Goal: Navigation & Orientation: Find specific page/section

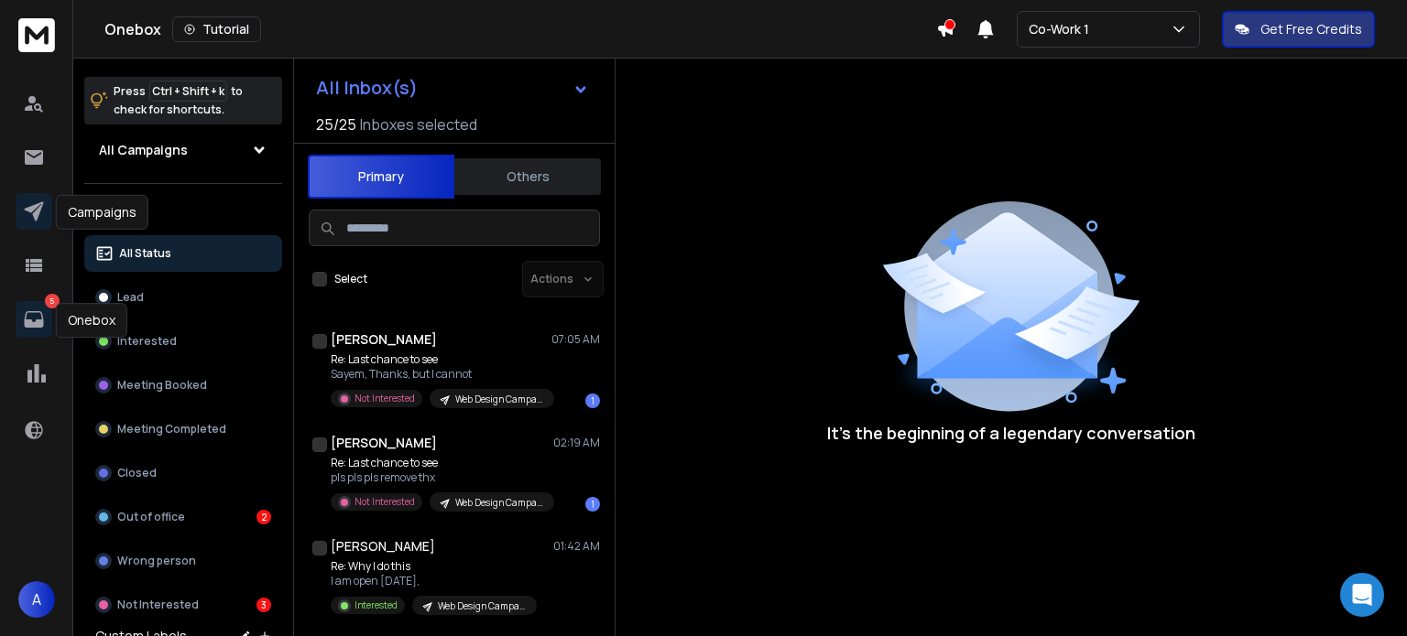
click at [31, 215] on icon at bounding box center [34, 212] width 22 height 22
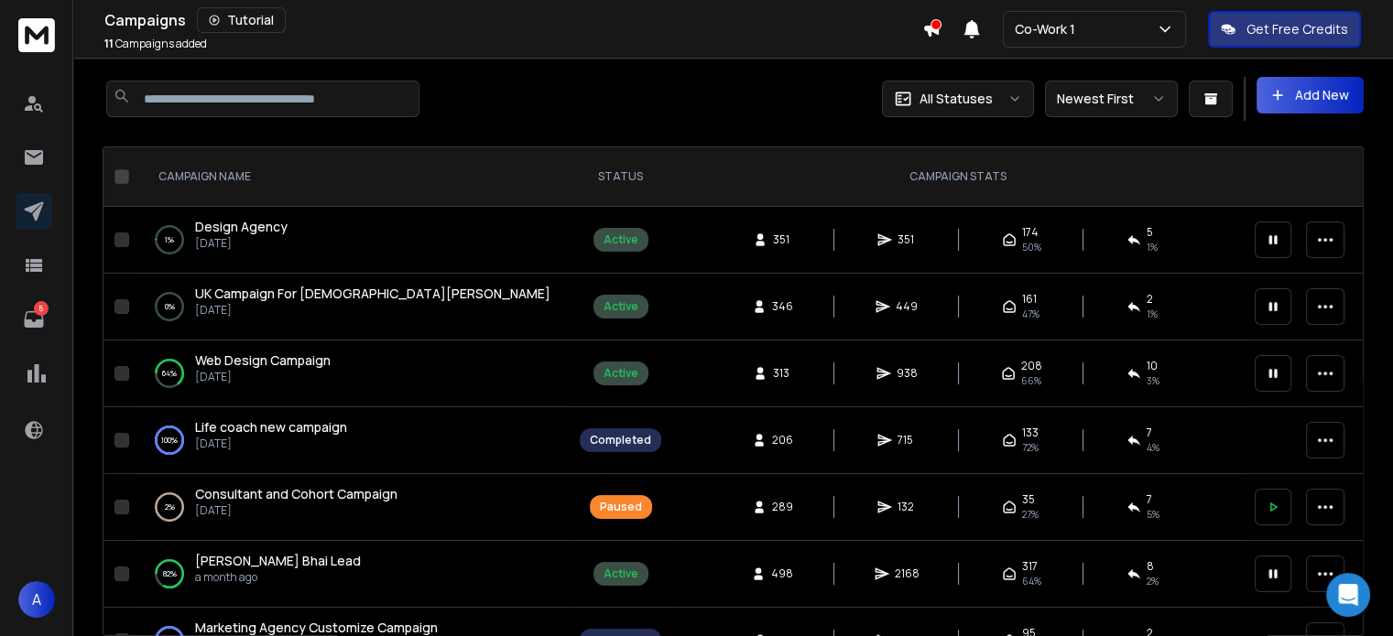
click at [270, 225] on span "Design Agency" at bounding box center [241, 226] width 92 height 17
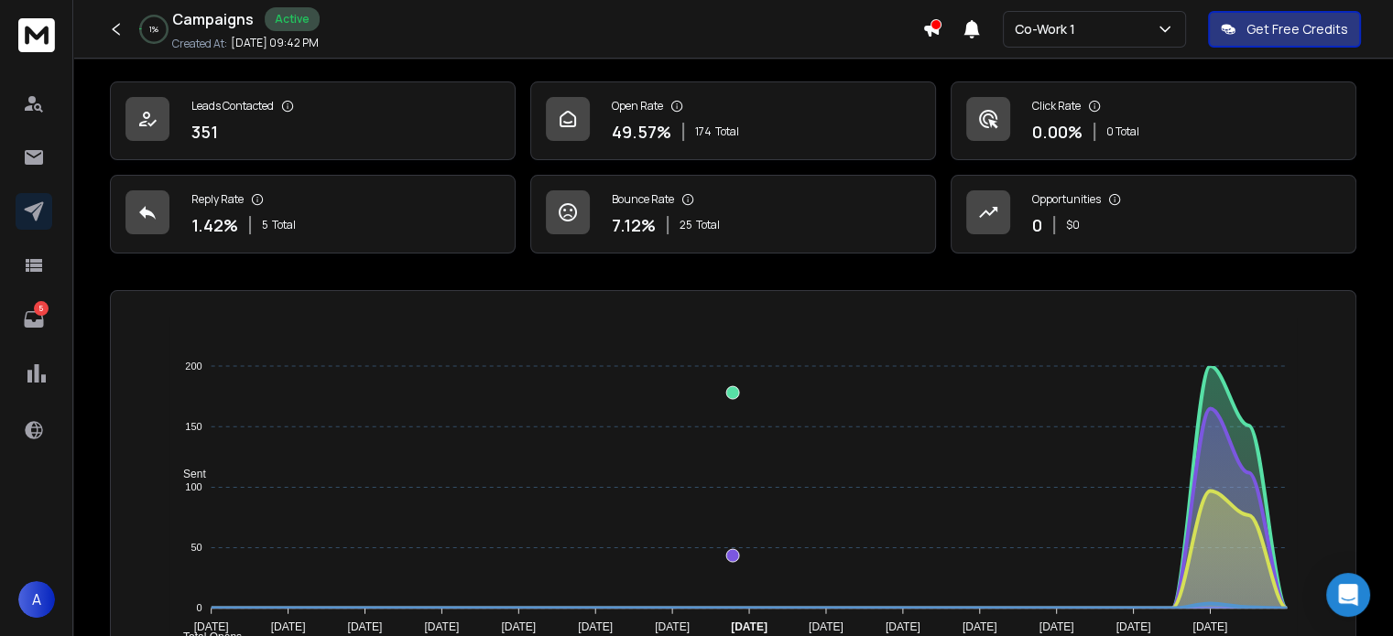
scroll to position [213, 0]
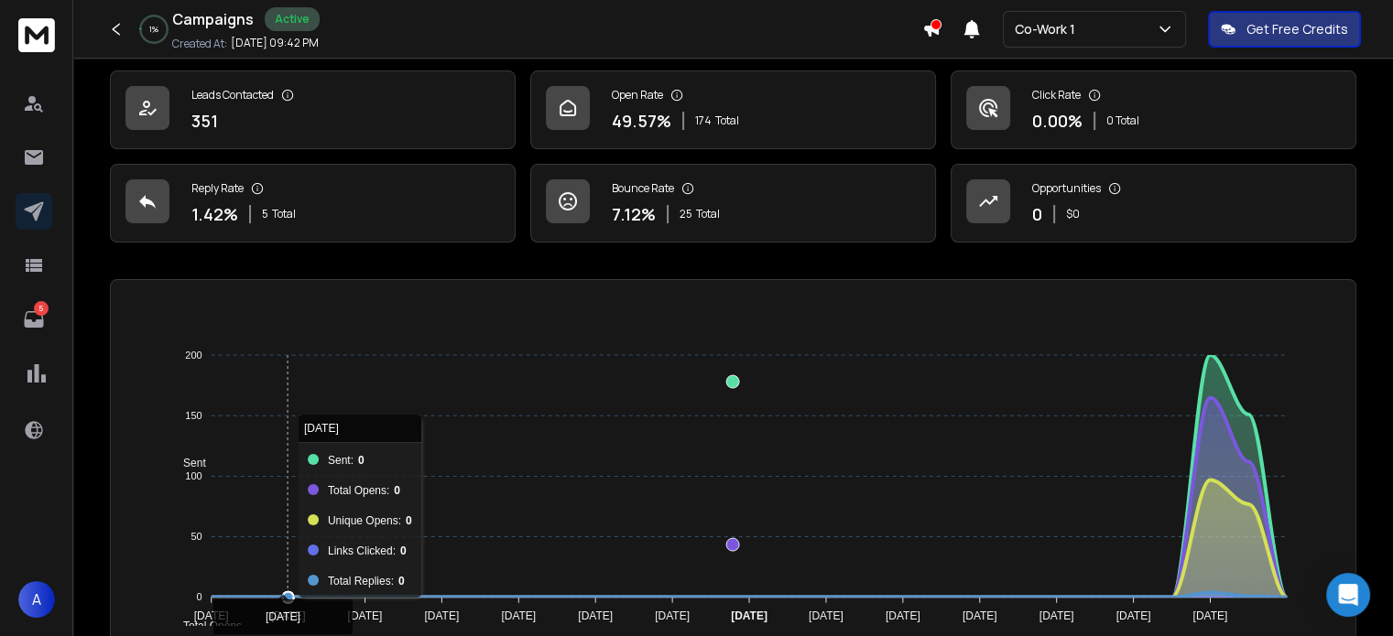
drag, startPoint x: 286, startPoint y: 359, endPoint x: 288, endPoint y: 332, distance: 26.7
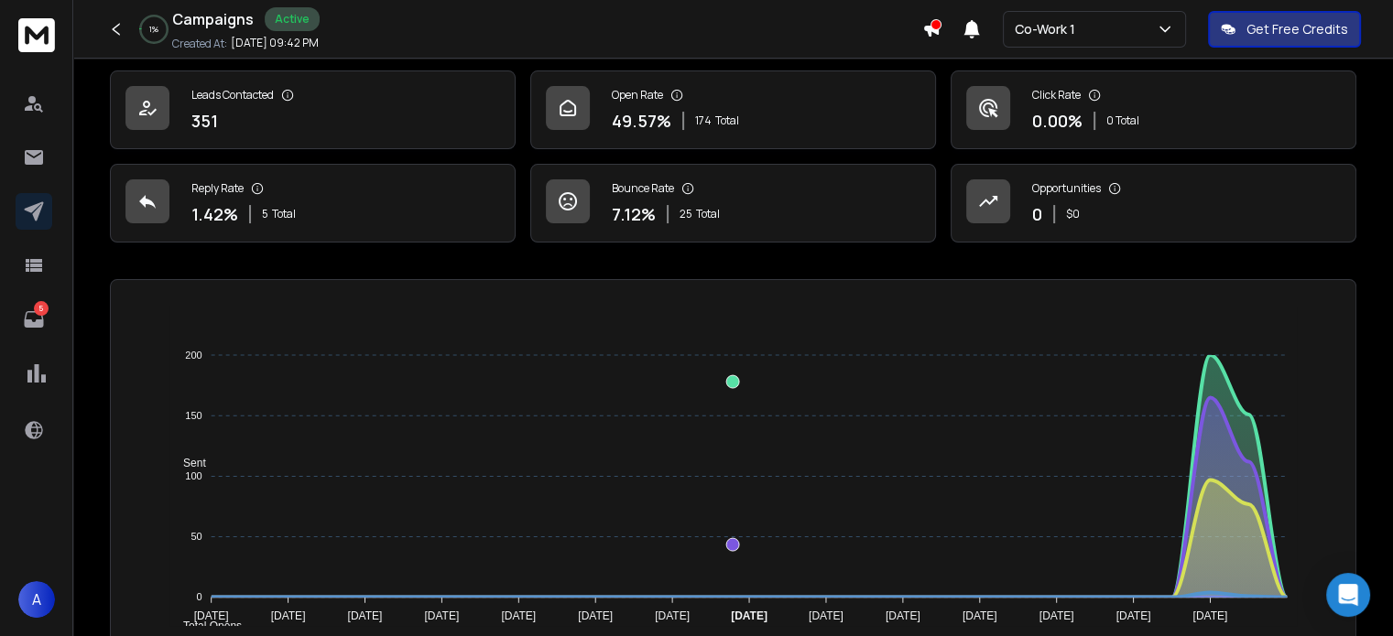
scroll to position [180, 0]
click at [91, 234] on div "Campaign Design Agency Analytics Leads Sequences Schedule Options Subsequences …" at bounding box center [733, 420] width 1320 height 1085
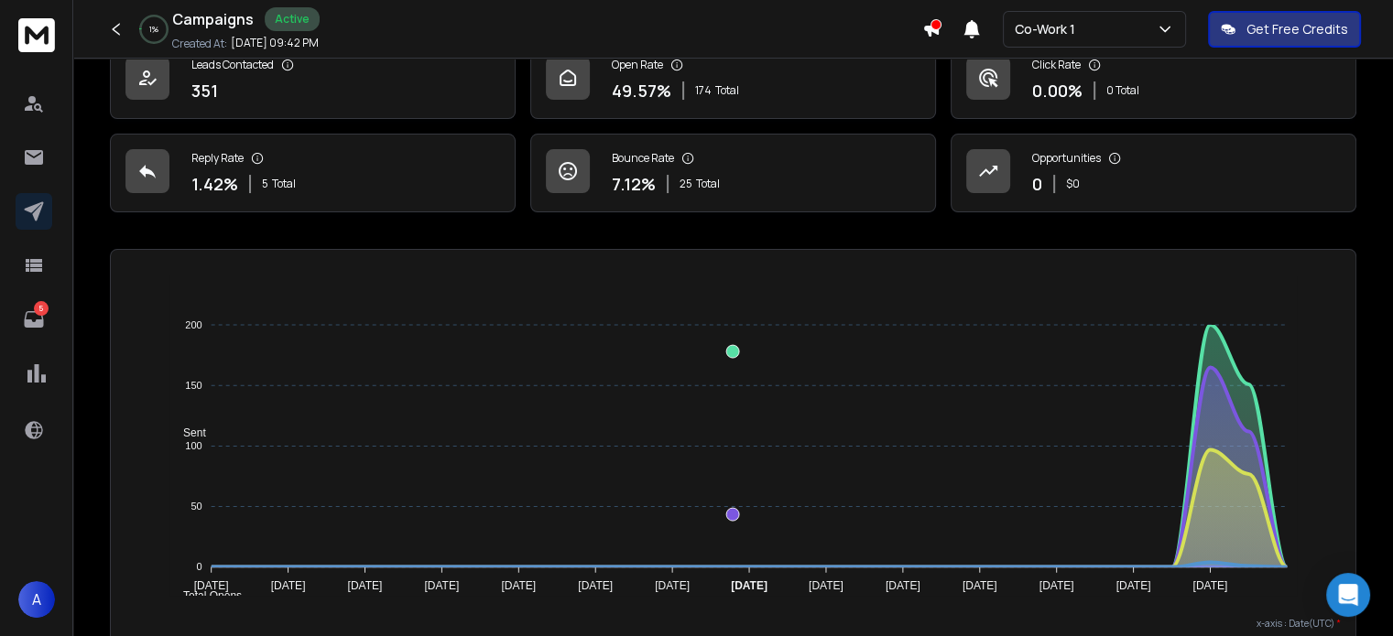
scroll to position [0, 0]
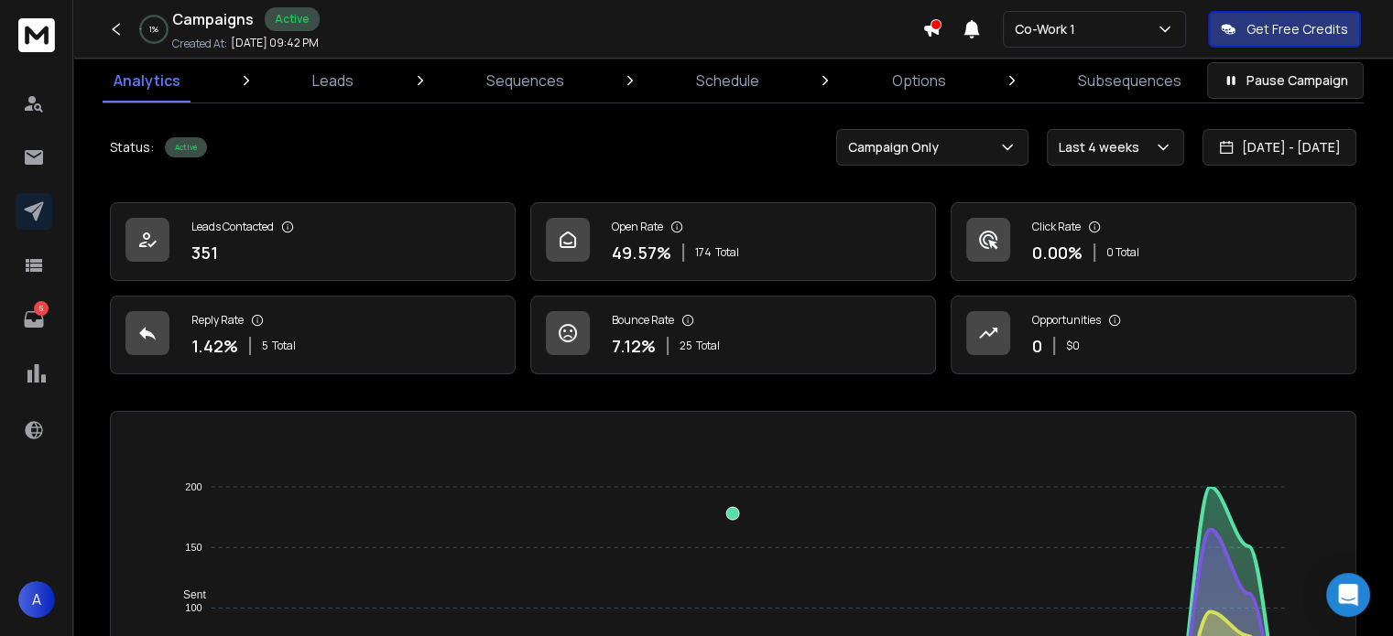
drag, startPoint x: 88, startPoint y: 230, endPoint x: 87, endPoint y: 260, distance: 30.2
click at [513, 82] on p "Sequences" at bounding box center [525, 81] width 78 height 22
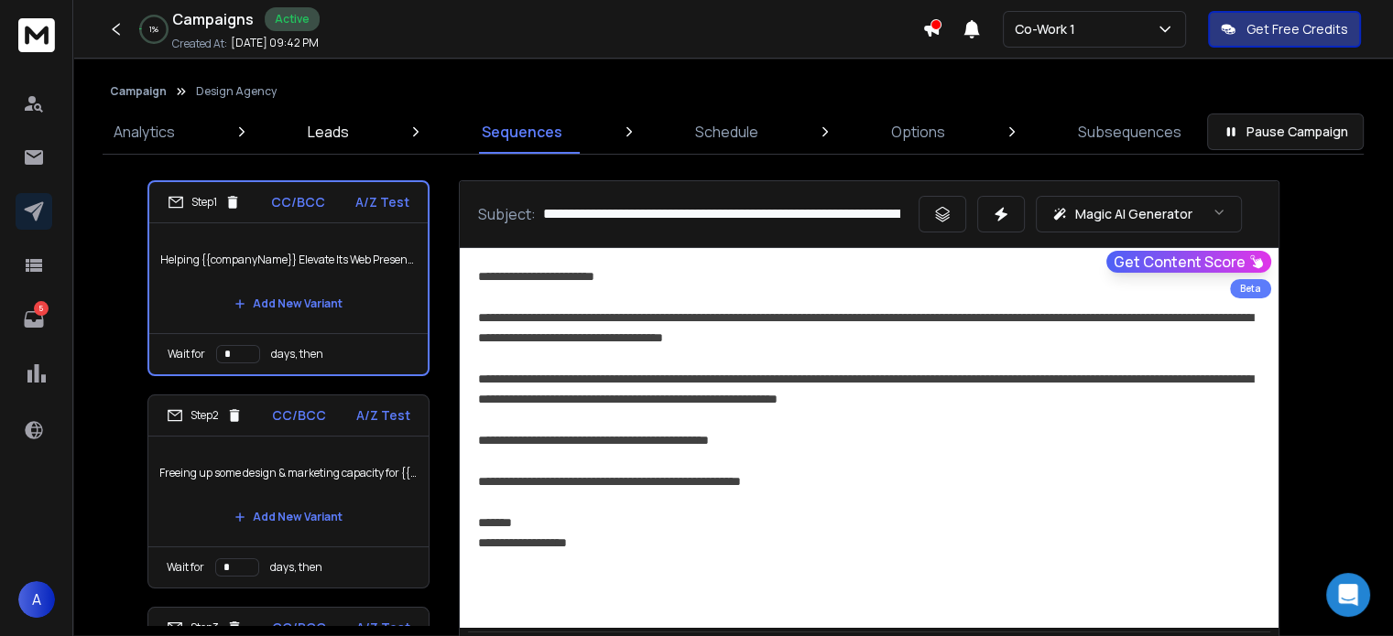
click at [334, 131] on p "Leads" at bounding box center [328, 132] width 41 height 22
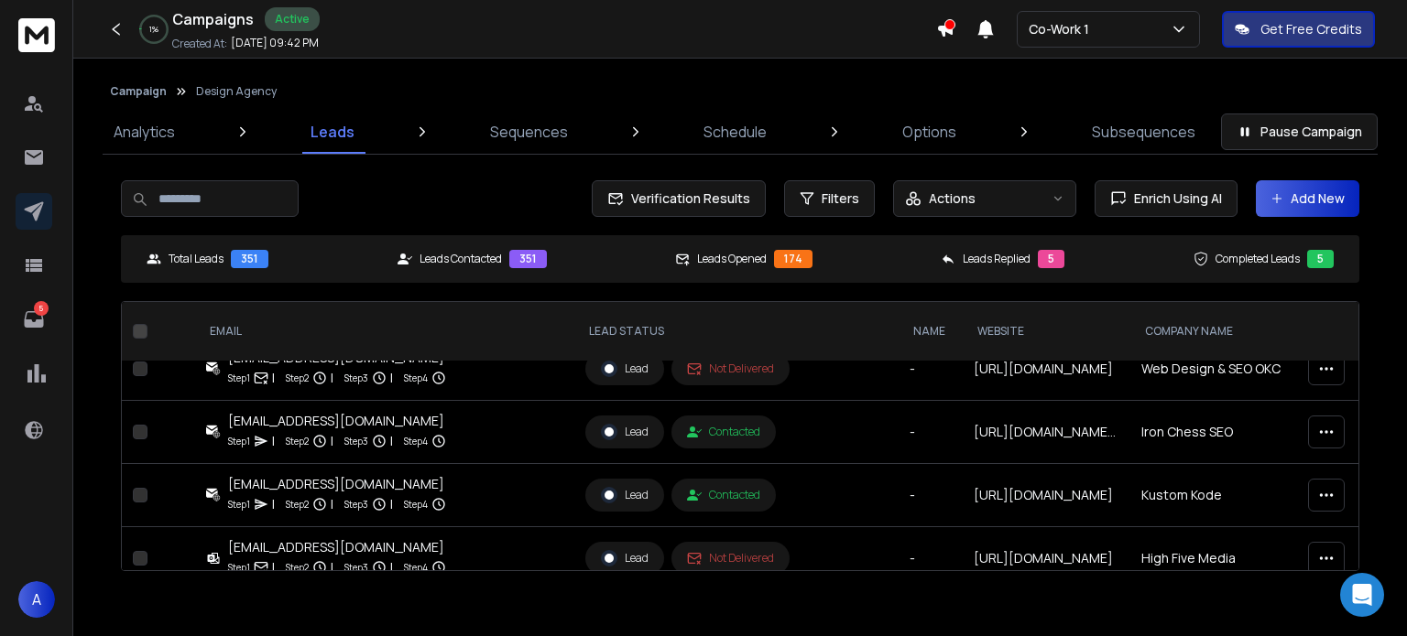
scroll to position [427, 0]
